Goal: Task Accomplishment & Management: Use online tool/utility

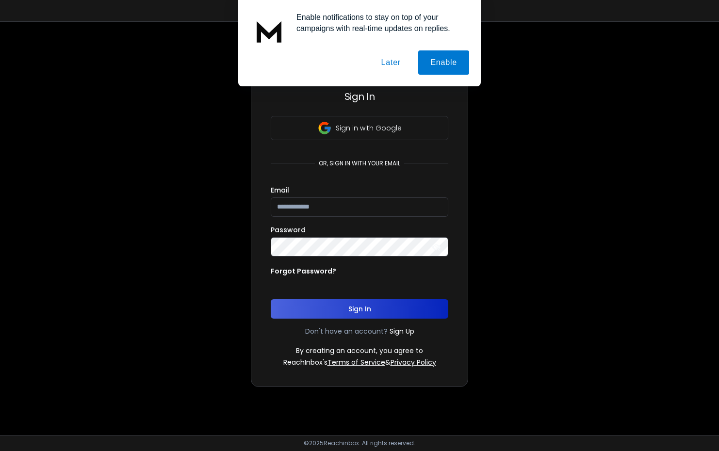
click at [403, 63] on button "Later" at bounding box center [391, 62] width 44 height 24
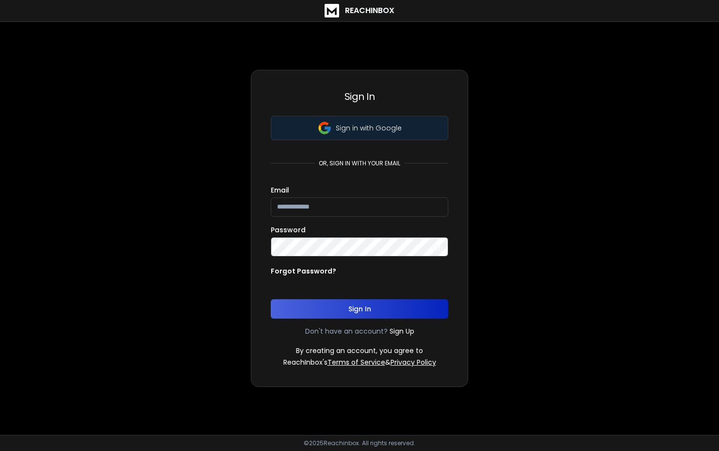
click at [378, 133] on button "Sign in with Google" at bounding box center [360, 128] width 178 height 24
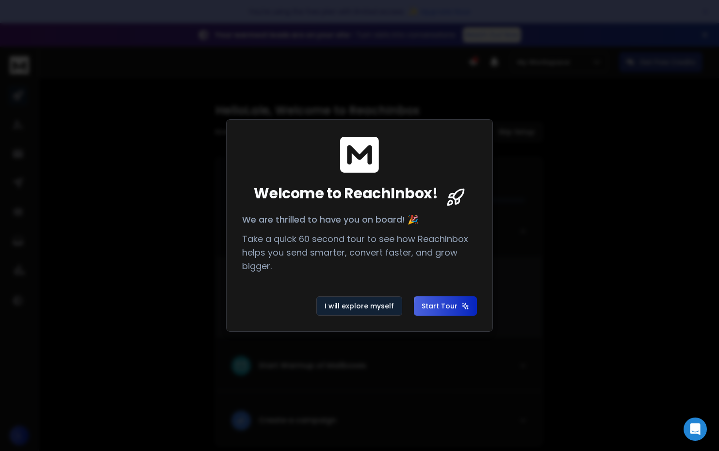
click at [374, 310] on button "I will explore myself" at bounding box center [359, 306] width 86 height 19
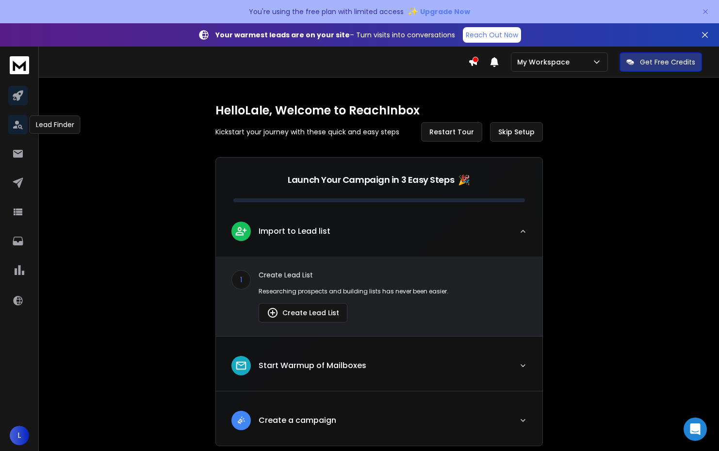
click at [20, 129] on icon at bounding box center [18, 125] width 12 height 12
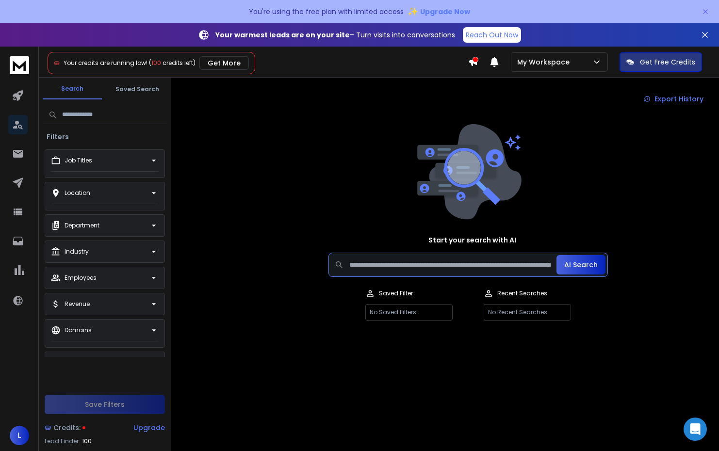
click at [108, 167] on div "Job Titles" at bounding box center [105, 163] width 120 height 29
drag, startPoint x: 115, startPoint y: 159, endPoint x: 120, endPoint y: 160, distance: 5.4
click at [115, 159] on div "Job Titles" at bounding box center [105, 161] width 108 height 10
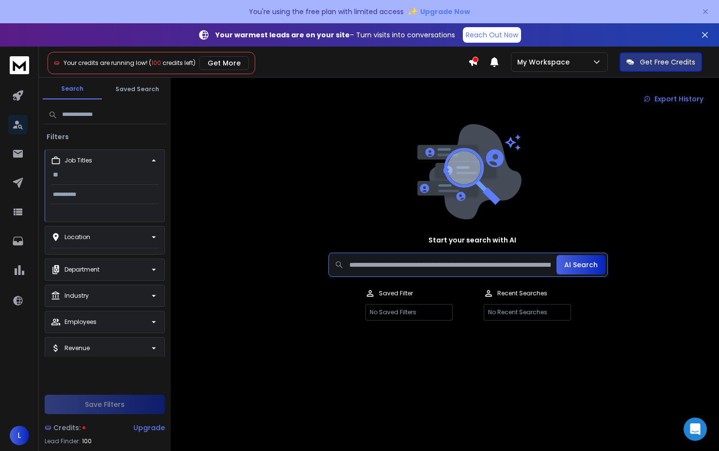
type input "***"
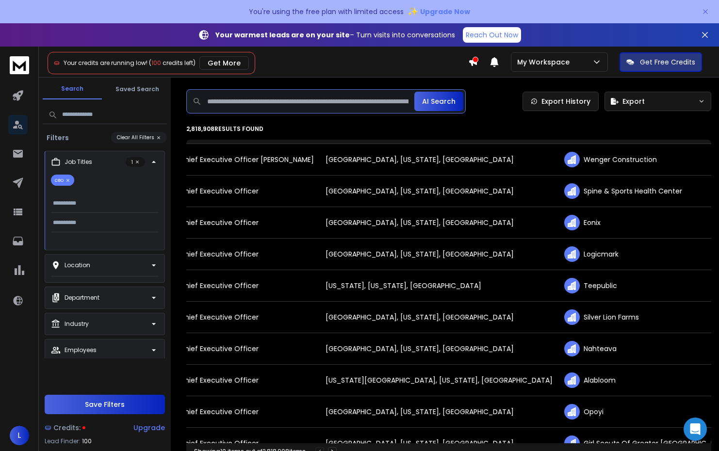
scroll to position [27, 0]
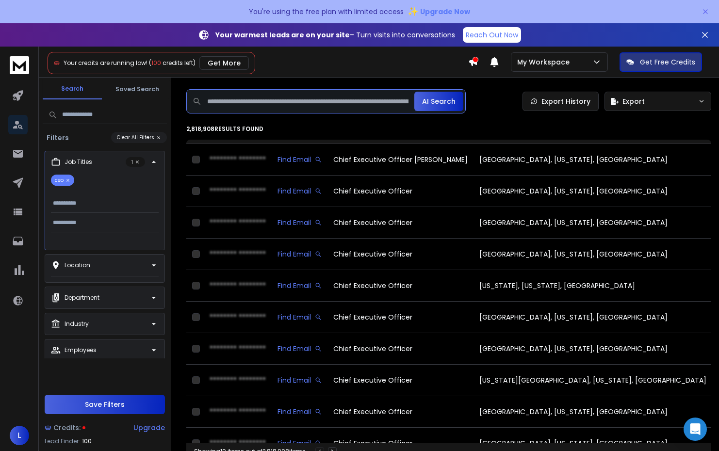
click at [289, 133] on div "AI Search Export History Export 2,818,908 results found NAME EMAIL ADDRESS DESI…" at bounding box center [448, 295] width 525 height 412
